Goal: Task Accomplishment & Management: Manage account settings

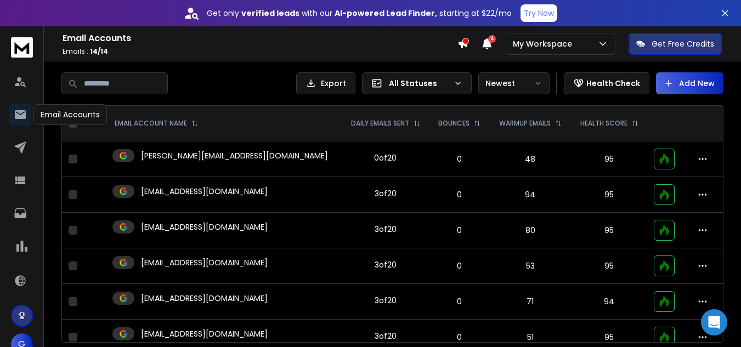
click at [14, 114] on icon at bounding box center [20, 114] width 13 height 13
click at [26, 115] on icon at bounding box center [20, 114] width 13 height 13
click at [21, 151] on icon at bounding box center [20, 147] width 12 height 12
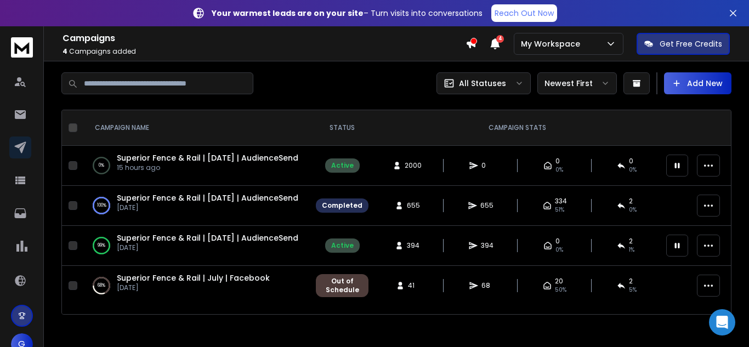
click at [269, 172] on div "Superior Fence & Rail | [DATE] | AudienceSend 15 hours ago" at bounding box center [208, 165] width 182 height 26
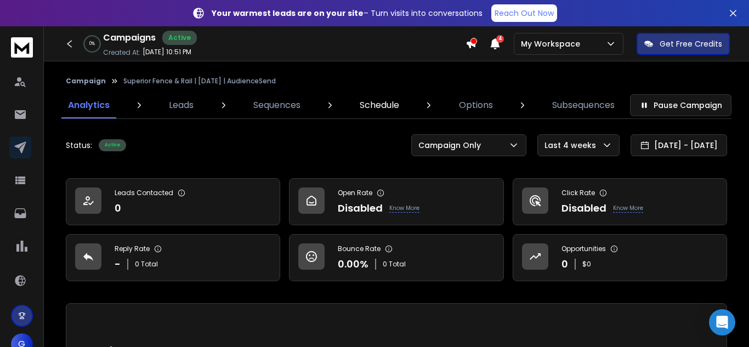
click at [400, 85] on div "Campaign Superior Fence & Rail | [DATE] | AudienceSend" at bounding box center [396, 81] width 670 height 18
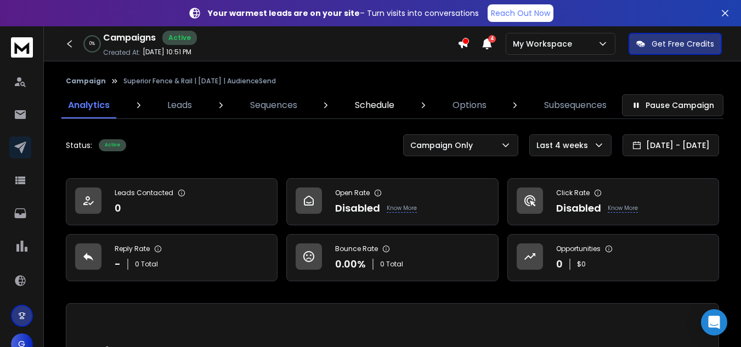
click at [396, 103] on link "Schedule" at bounding box center [374, 105] width 53 height 26
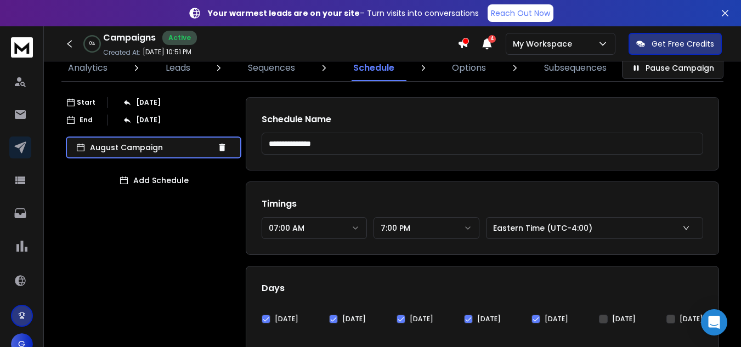
scroll to position [91, 0]
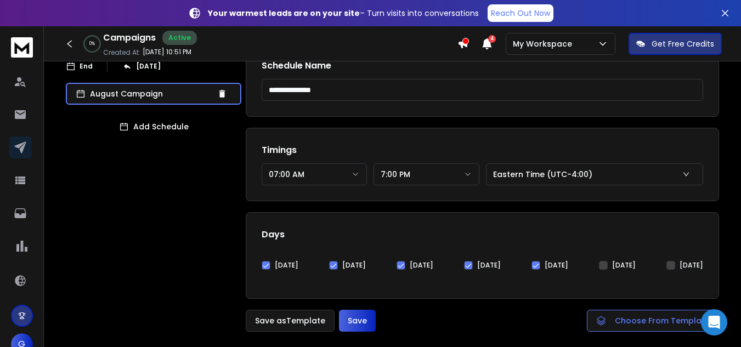
click at [365, 323] on button "Save" at bounding box center [357, 321] width 37 height 22
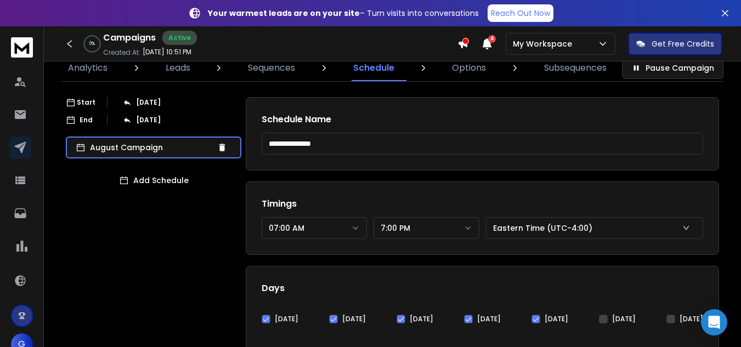
scroll to position [0, 0]
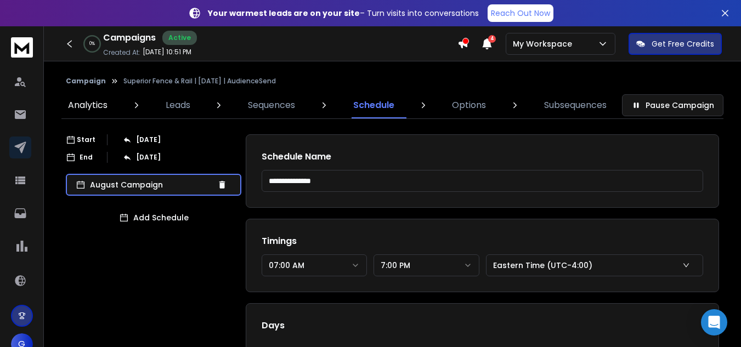
click at [111, 107] on link "Analytics" at bounding box center [87, 105] width 53 height 26
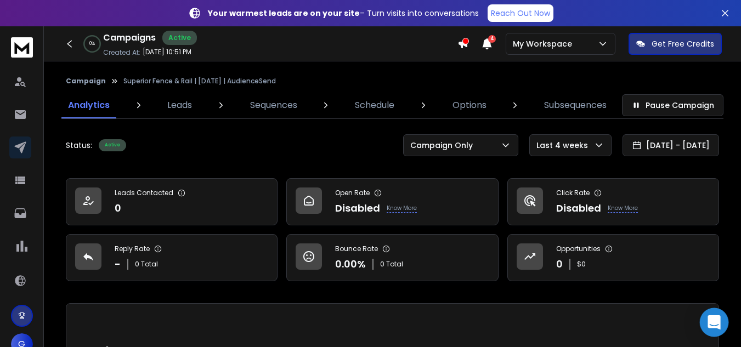
click at [723, 317] on div "Open Intercom Messenger" at bounding box center [714, 322] width 29 height 29
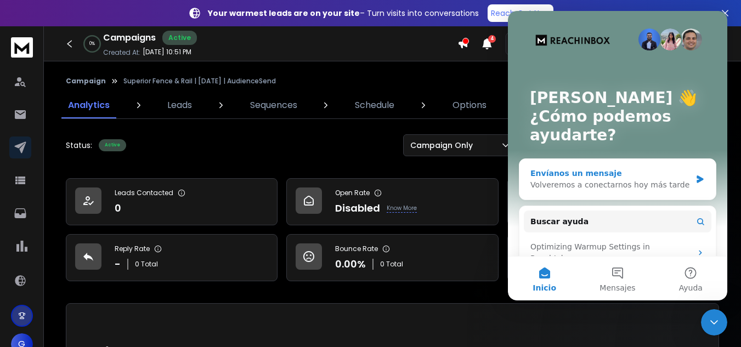
click at [613, 175] on div "Envíanos un mensaje" at bounding box center [610, 174] width 161 height 12
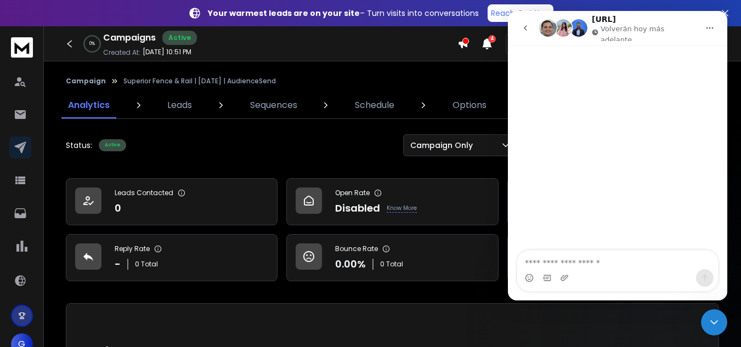
click at [613, 263] on textarea "Escribe un mensaje..." at bounding box center [617, 260] width 201 height 19
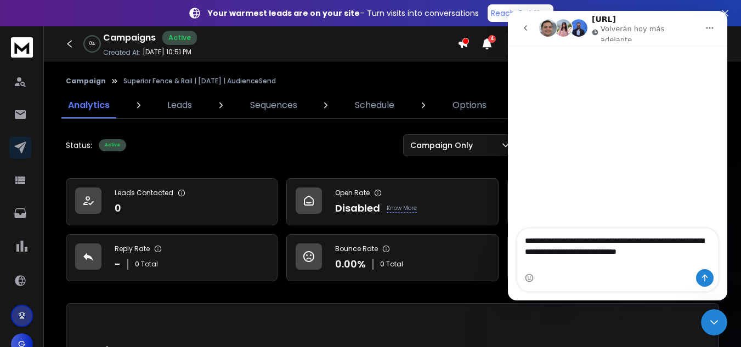
type textarea "**********"
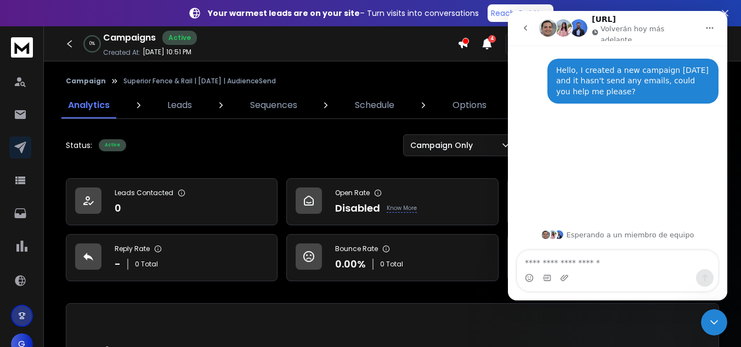
click at [719, 329] on div "Cerrar Intercom Messenger" at bounding box center [714, 322] width 26 height 26
click at [716, 321] on icon "Cerrar Intercom Messenger" at bounding box center [713, 322] width 13 height 13
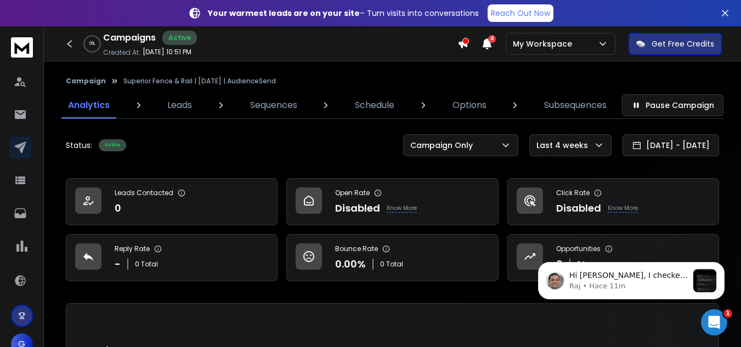
scroll to position [150, 0]
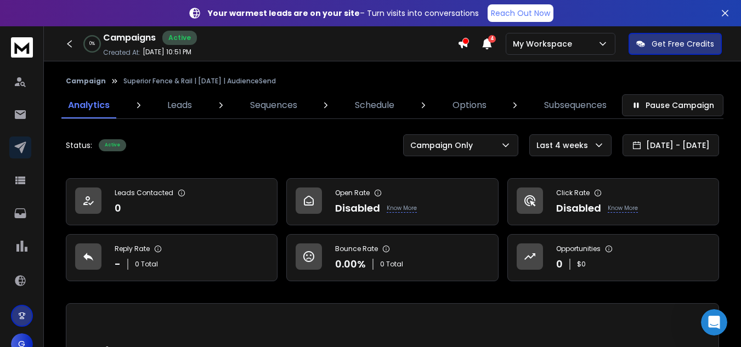
click at [708, 321] on icon "Abrir Intercom Messenger" at bounding box center [714, 323] width 18 height 18
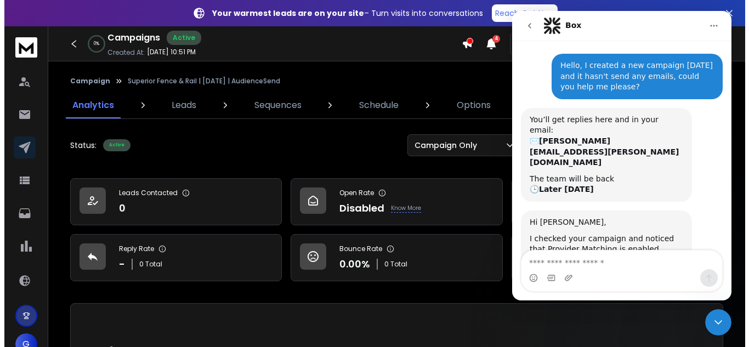
scroll to position [150, 0]
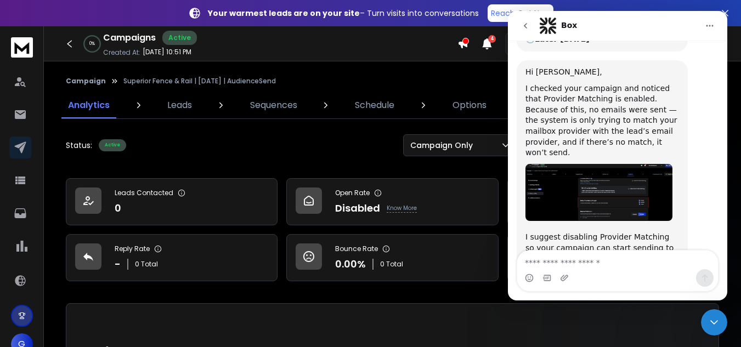
click at [711, 320] on icon "Cerrar Intercom Messenger" at bounding box center [713, 322] width 13 height 13
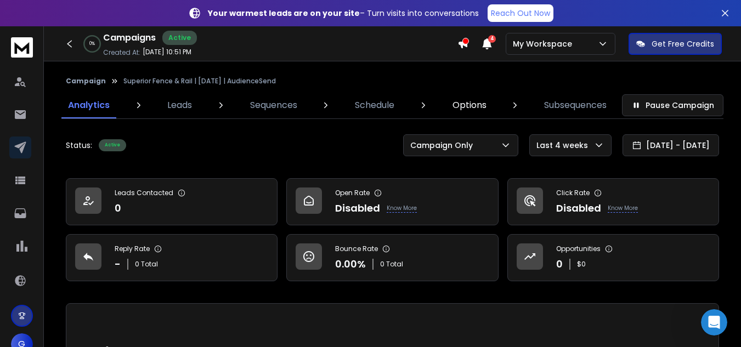
click at [489, 107] on link "Options" at bounding box center [469, 105] width 47 height 26
click at [490, 107] on link "Options" at bounding box center [469, 105] width 47 height 26
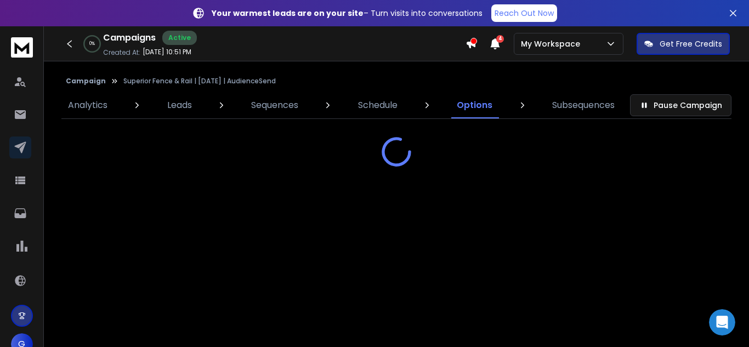
select select "*"
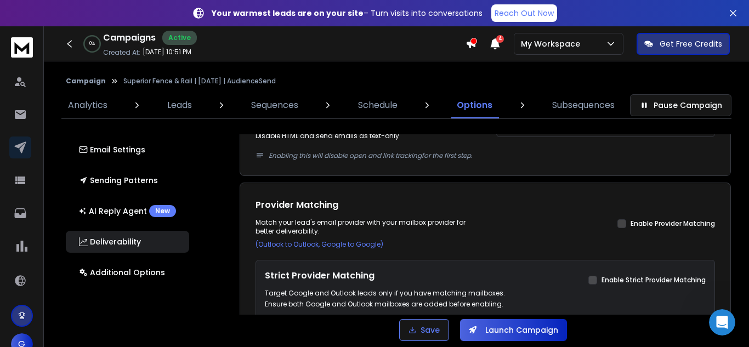
scroll to position [1480, 0]
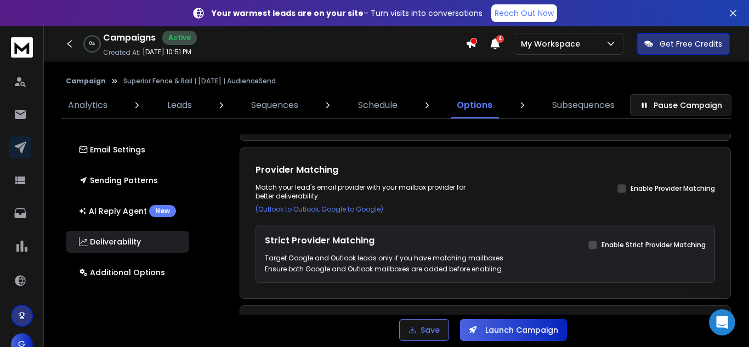
click at [719, 316] on icon "Abrir Intercom Messenger" at bounding box center [722, 323] width 18 height 18
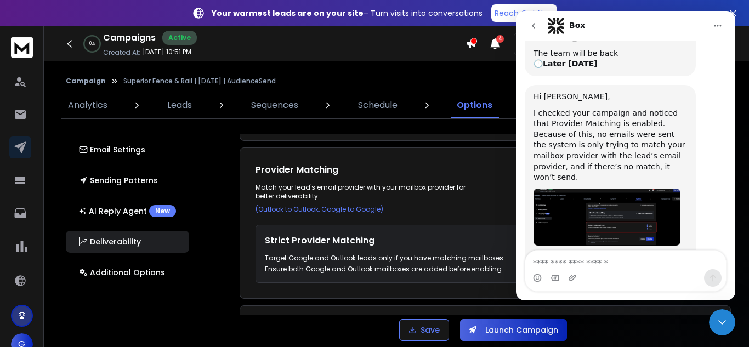
scroll to position [150, 0]
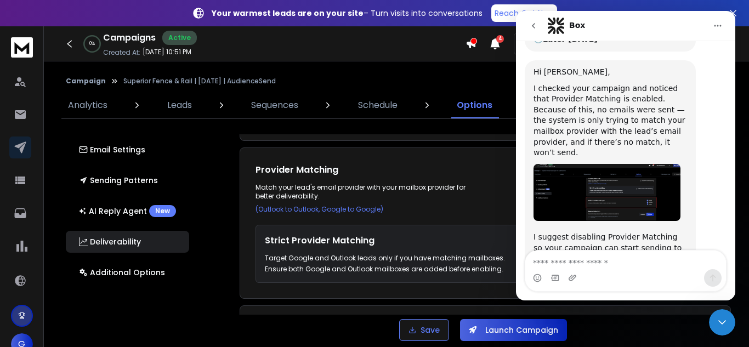
click at [622, 171] on img "Raj dice…" at bounding box center [607, 192] width 147 height 57
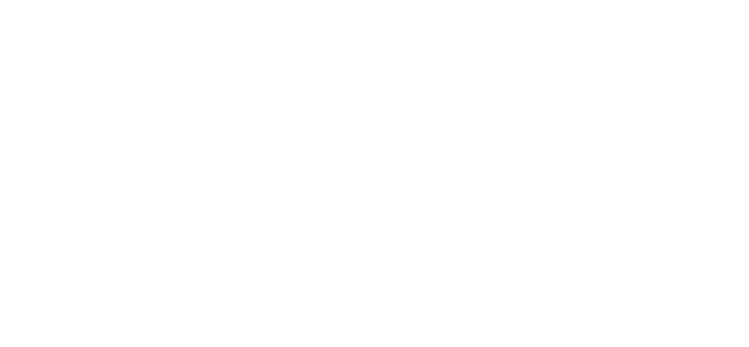
scroll to position [0, 0]
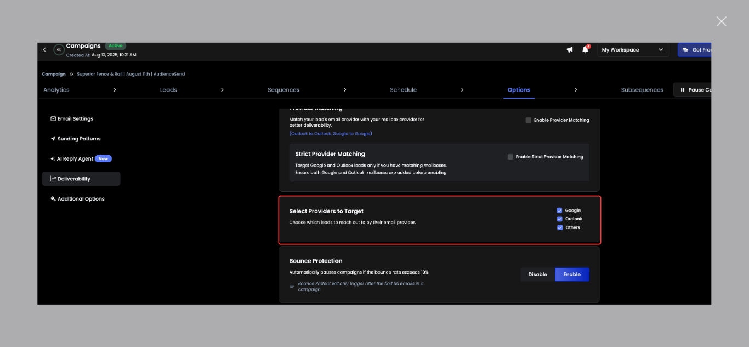
click at [729, 26] on div "Intercom Messenger" at bounding box center [374, 173] width 749 height 347
click at [729, 26] on nav "Box" at bounding box center [625, 26] width 219 height 30
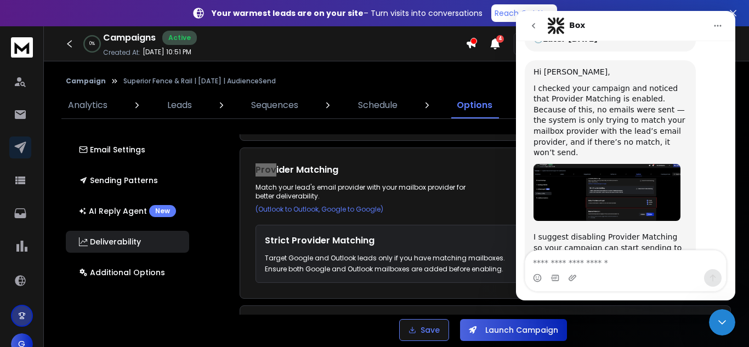
click at [733, 325] on div "Cerrar Intercom Messenger" at bounding box center [722, 322] width 26 height 26
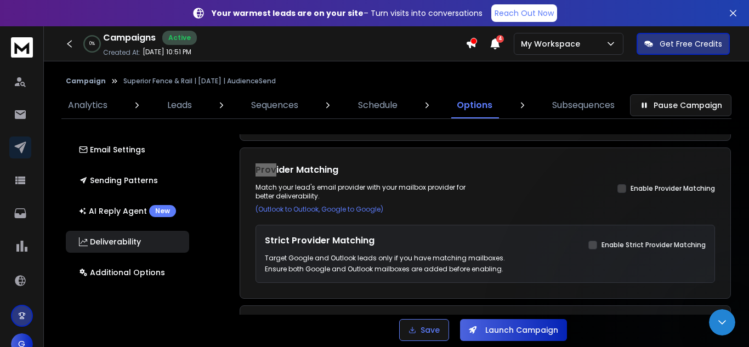
click at [733, 325] on div "Cerrar Intercom Messenger" at bounding box center [722, 322] width 26 height 26
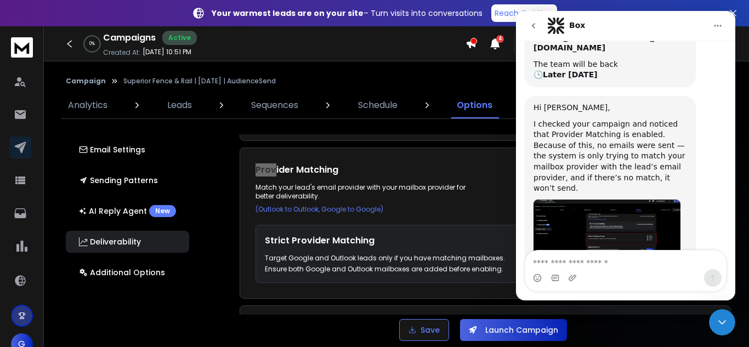
scroll to position [150, 0]
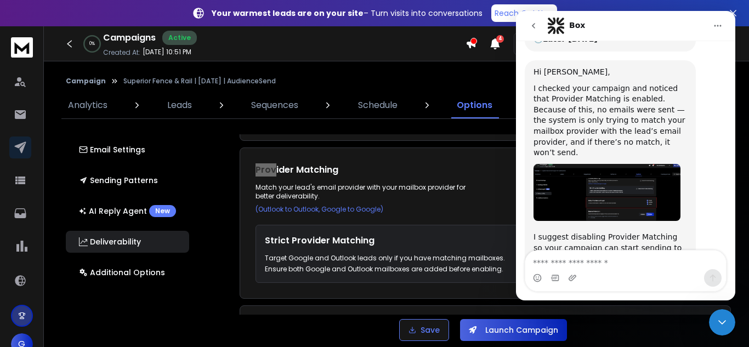
click at [714, 319] on div "Cerrar Intercom Messenger" at bounding box center [722, 322] width 26 height 26
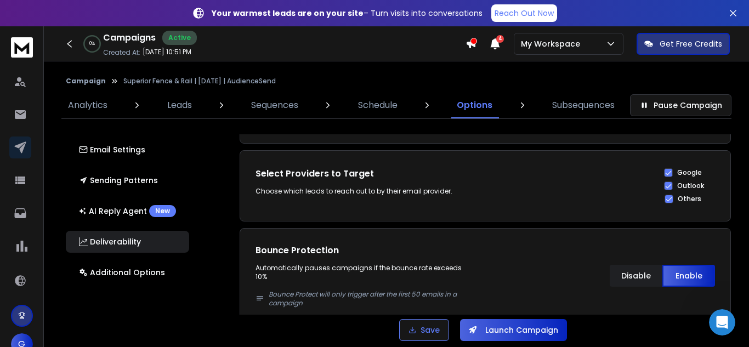
scroll to position [1644, 0]
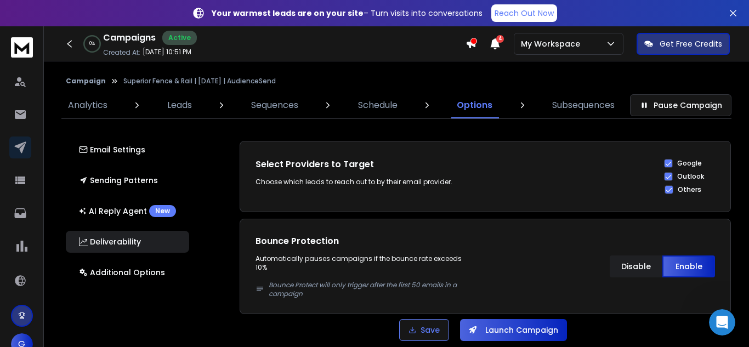
click at [668, 158] on div "Google Outlook Others" at bounding box center [605, 176] width 219 height 39
click at [666, 161] on button "Google" at bounding box center [668, 163] width 9 height 9
click at [666, 177] on button "Outlook" at bounding box center [668, 176] width 9 height 9
click at [665, 193] on button "Others" at bounding box center [669, 189] width 9 height 9
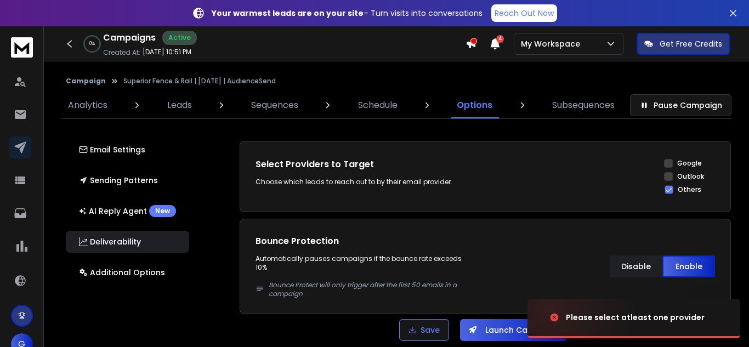
click at [663, 184] on div "Google Outlook Others" at bounding box center [605, 176] width 219 height 39
click at [664, 160] on button "Google" at bounding box center [668, 163] width 9 height 9
click at [729, 310] on icon "Notifications (F8)" at bounding box center [727, 310] width 5 height 5
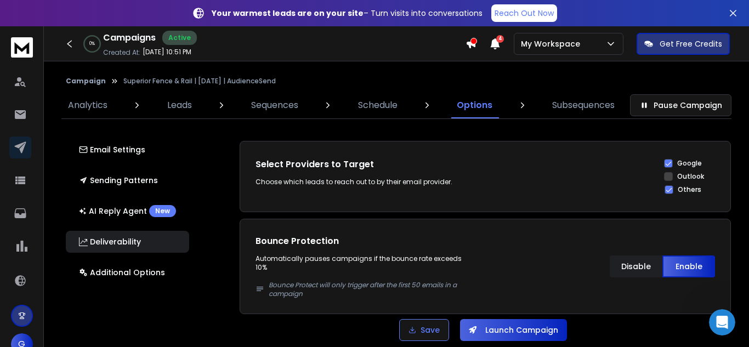
click at [735, 325] on div "Abrir Intercom Messenger" at bounding box center [722, 322] width 36 height 36
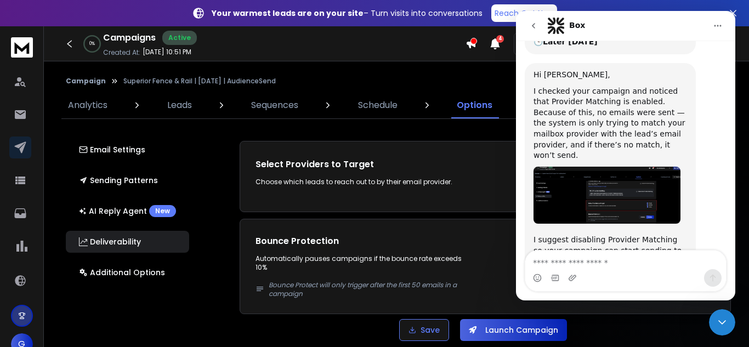
scroll to position [150, 0]
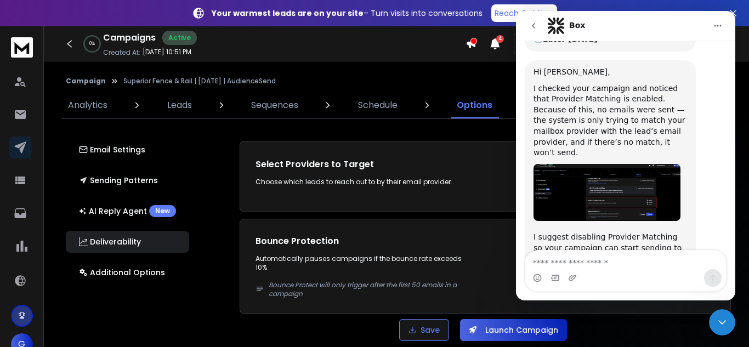
click at [639, 164] on img "Raj dice…" at bounding box center [607, 192] width 147 height 57
click at [634, 166] on img "Raj dice…" at bounding box center [607, 192] width 147 height 57
click at [633, 164] on img "Raj dice…" at bounding box center [607, 192] width 147 height 57
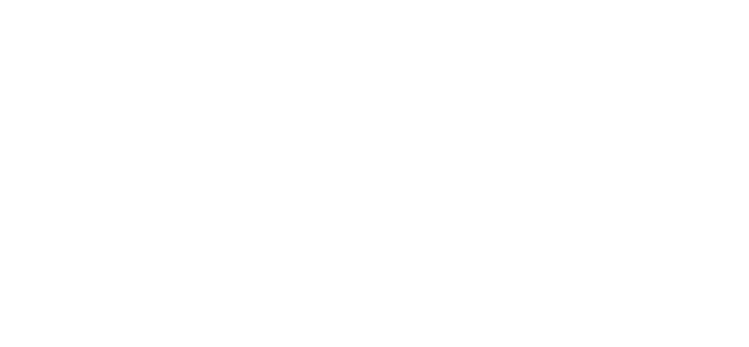
scroll to position [0, 0]
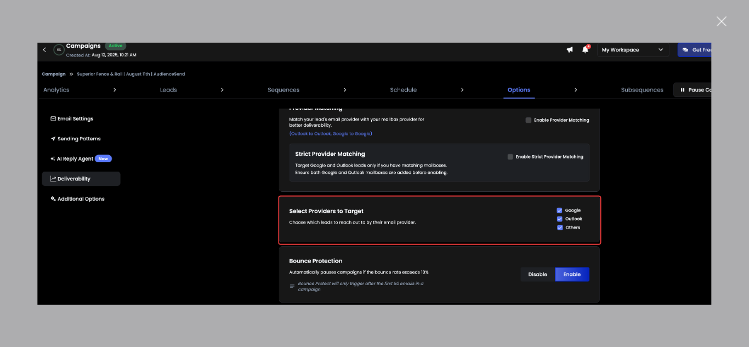
click at [716, 22] on div "Intercom Messenger" at bounding box center [374, 173] width 749 height 347
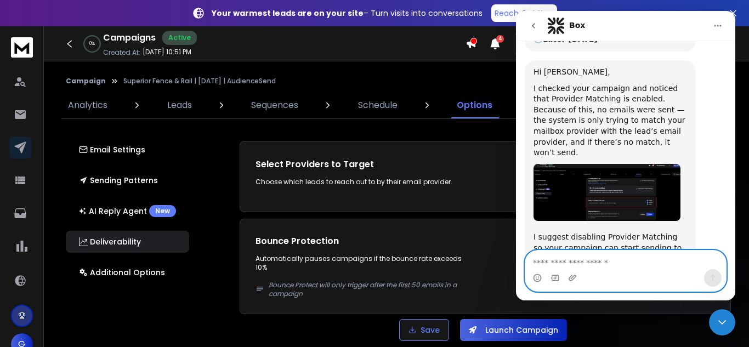
click at [567, 260] on textarea "Escribe un mensaje..." at bounding box center [625, 260] width 201 height 19
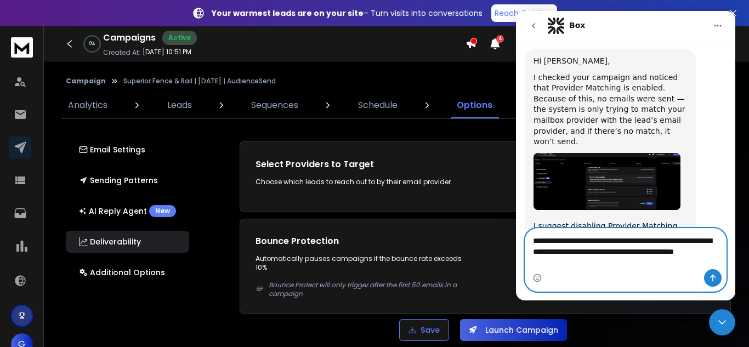
scroll to position [172, 0]
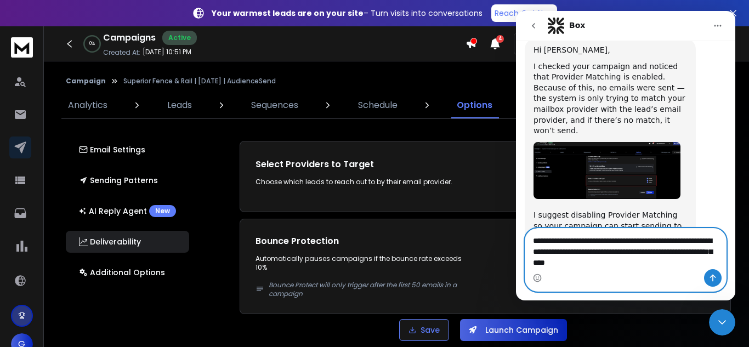
type textarea "**********"
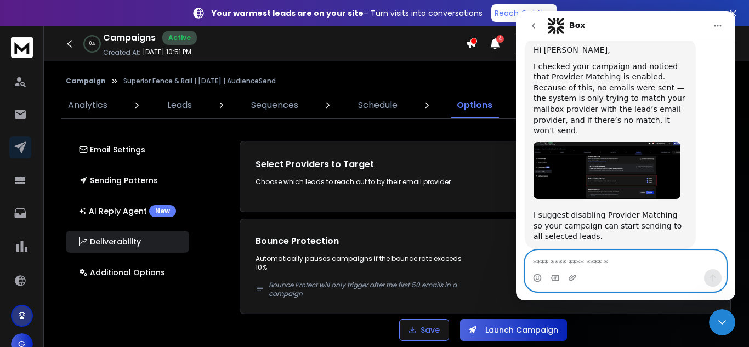
scroll to position [205, 0]
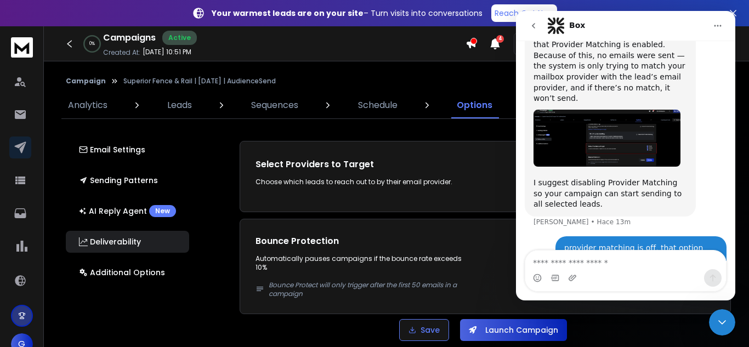
click at [361, 38] on div "0 % Campaigns Active Created At: [DATE] 10:51 PM 4 My Workspace Get Free Credits" at bounding box center [374, 43] width 749 height 35
click at [718, 325] on icon "Cerrar Intercom Messenger" at bounding box center [722, 322] width 13 height 13
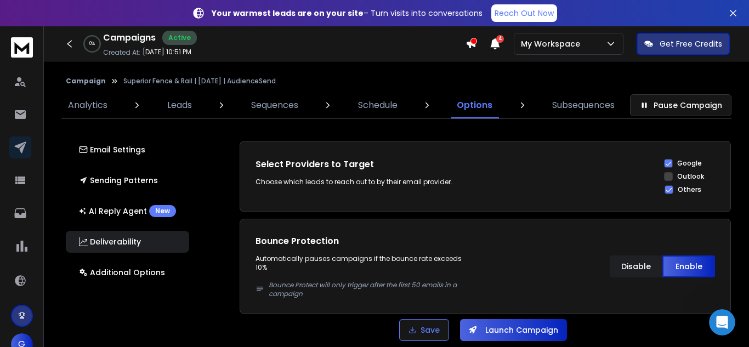
click at [667, 174] on button "Outlook" at bounding box center [668, 176] width 9 height 9
click at [665, 177] on button "Outlook" at bounding box center [668, 176] width 9 height 9
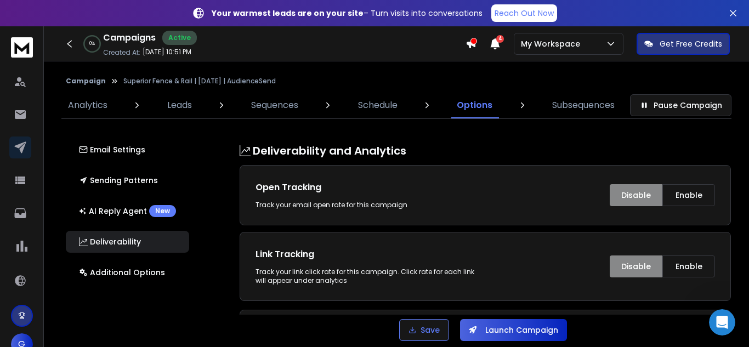
scroll to position [1206, 0]
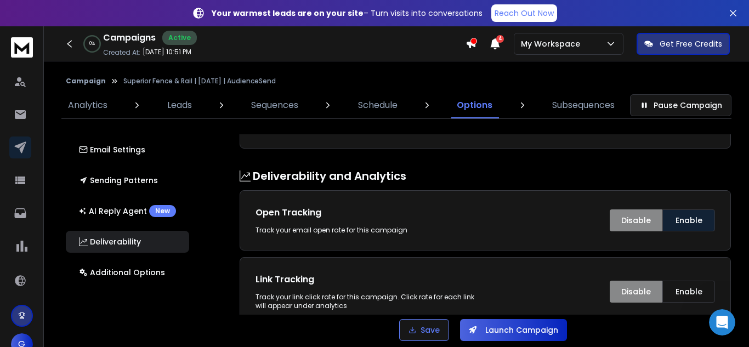
click at [689, 224] on button "Enable" at bounding box center [688, 220] width 53 height 22
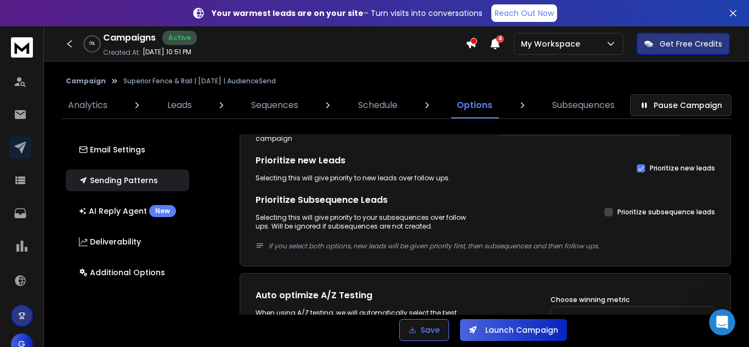
scroll to position [704, 0]
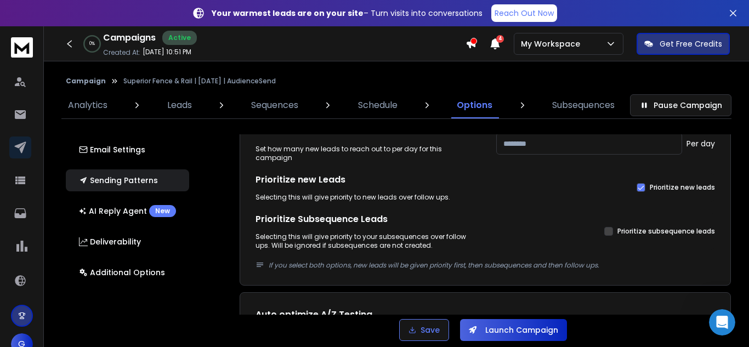
click at [640, 190] on button "Prioritize new leads" at bounding box center [641, 187] width 9 height 9
click at [639, 185] on button "Prioritize new leads" at bounding box center [641, 187] width 9 height 9
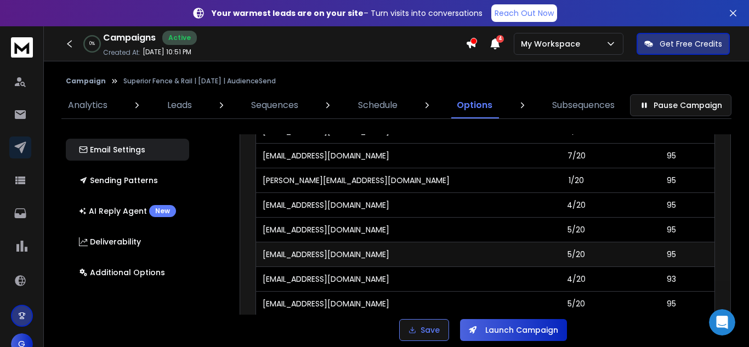
scroll to position [0, 0]
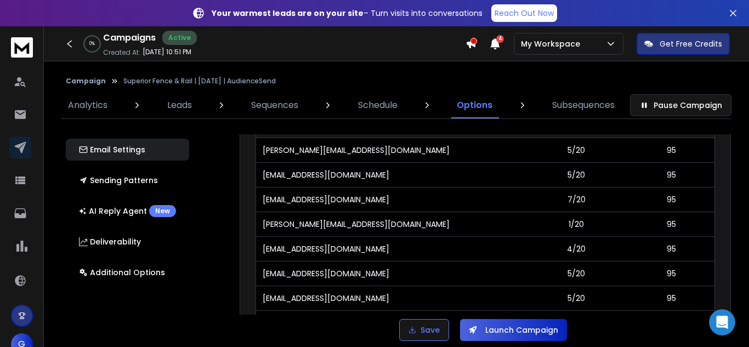
click at [439, 329] on button "Save" at bounding box center [424, 330] width 50 height 22
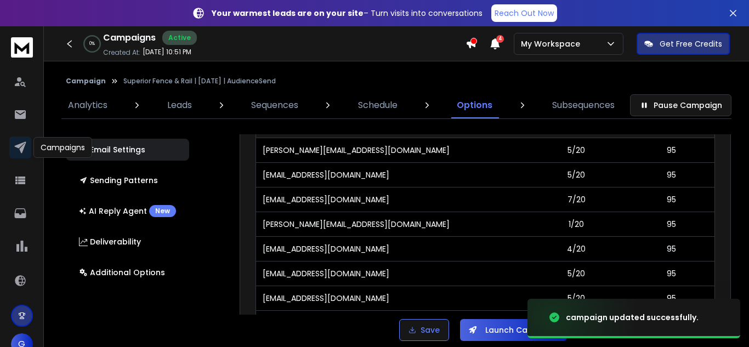
click at [30, 145] on link at bounding box center [20, 148] width 22 height 22
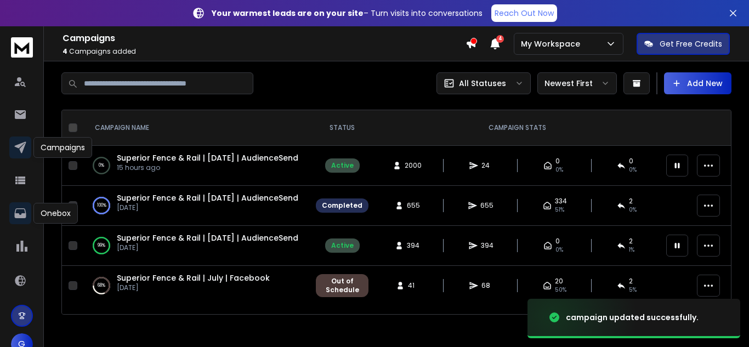
click at [21, 214] on icon at bounding box center [20, 213] width 12 height 10
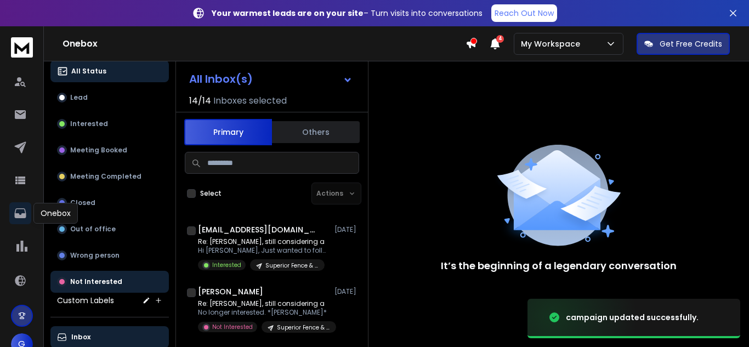
scroll to position [274, 0]
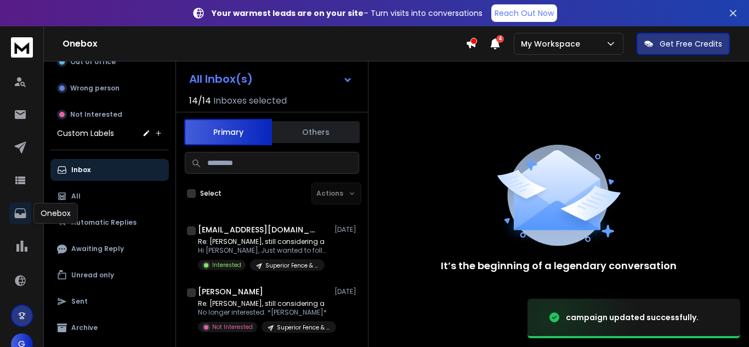
click at [104, 313] on div "Inbox All Automatic Replies Awaiting Reply Unread only Sent Archive" at bounding box center [109, 262] width 118 height 206
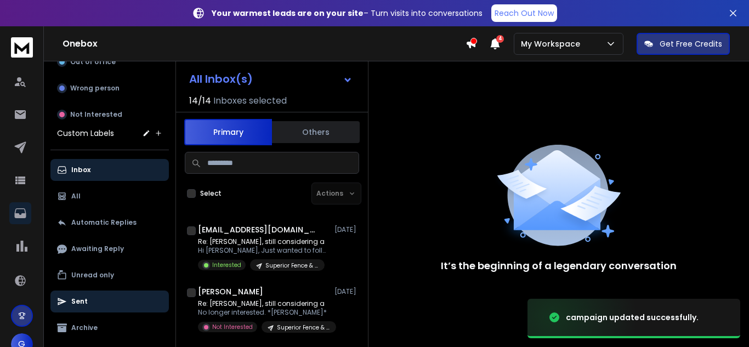
click at [100, 303] on button "Sent" at bounding box center [109, 302] width 118 height 22
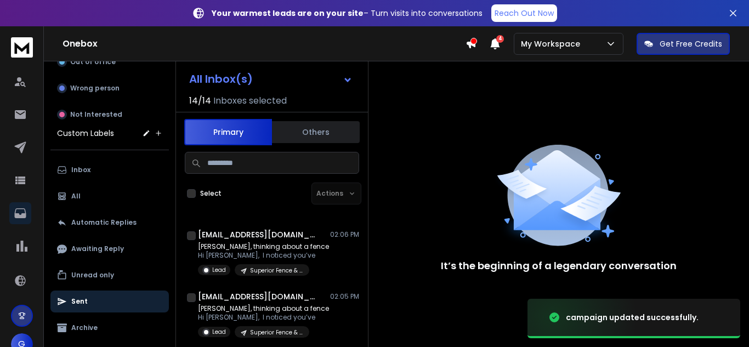
scroll to position [384, 0]
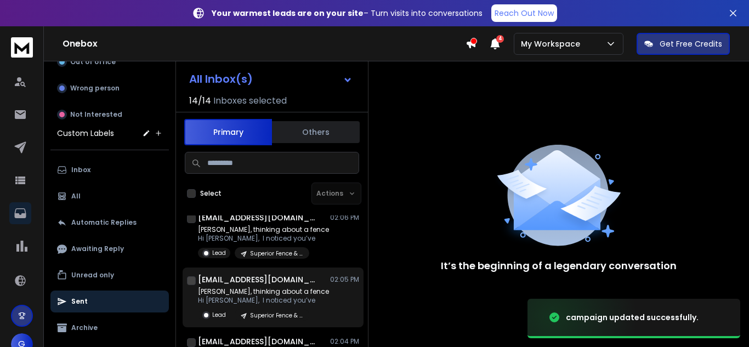
click at [310, 292] on div "[PERSON_NAME], thinking about a fence Hi [PERSON_NAME], I noticed you’ve Lead S…" at bounding box center [278, 303] width 161 height 33
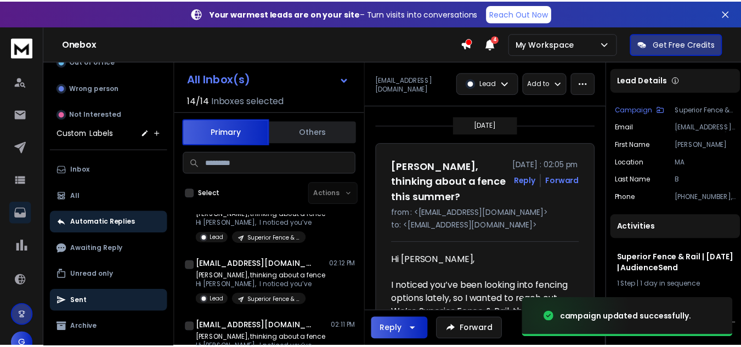
scroll to position [0, 0]
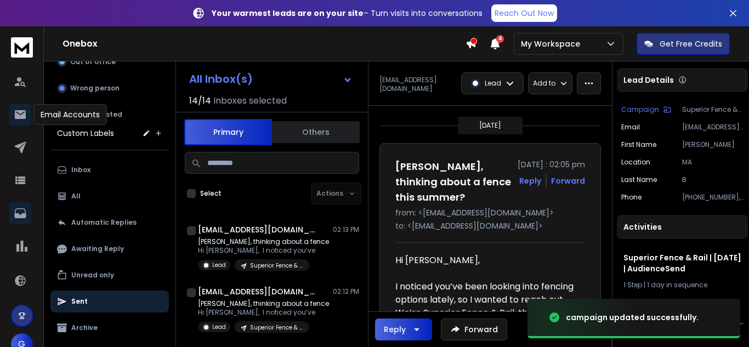
click at [26, 115] on icon at bounding box center [20, 114] width 13 height 13
